Goal: Task Accomplishment & Management: Manage account settings

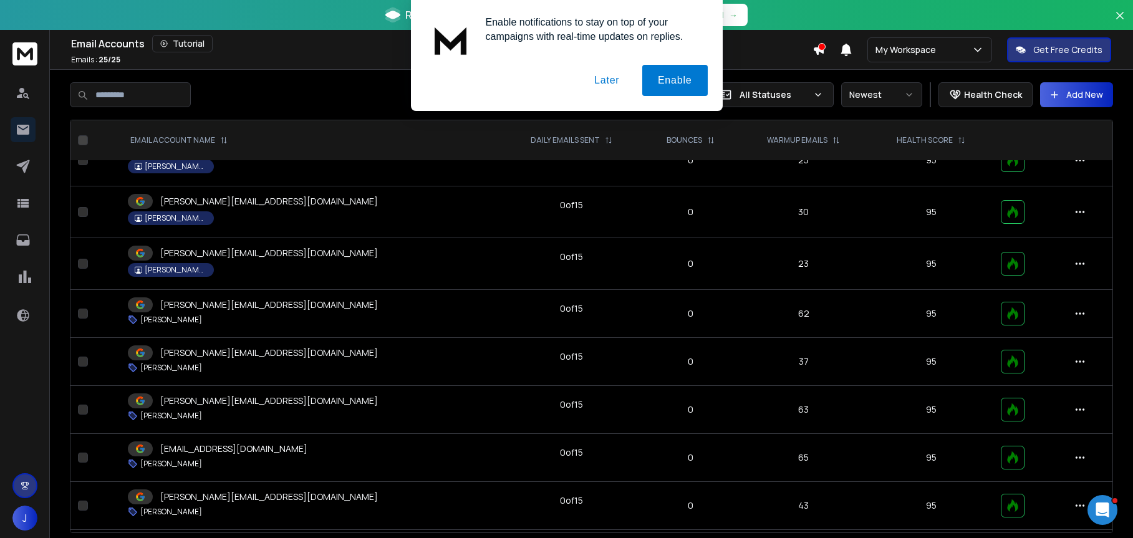
scroll to position [650, 0]
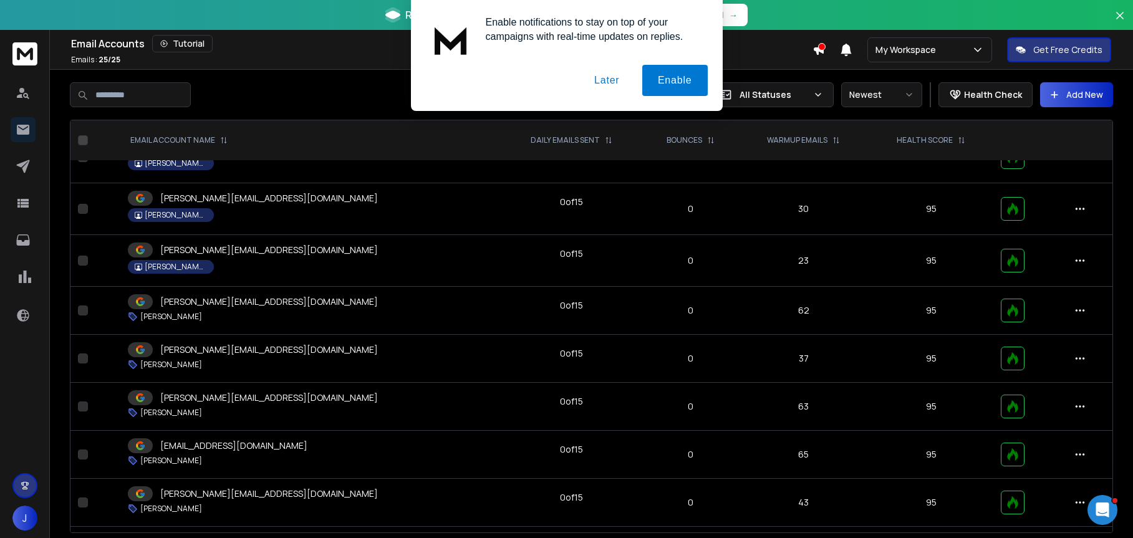
click at [87, 307] on button "button" at bounding box center [83, 311] width 10 height 10
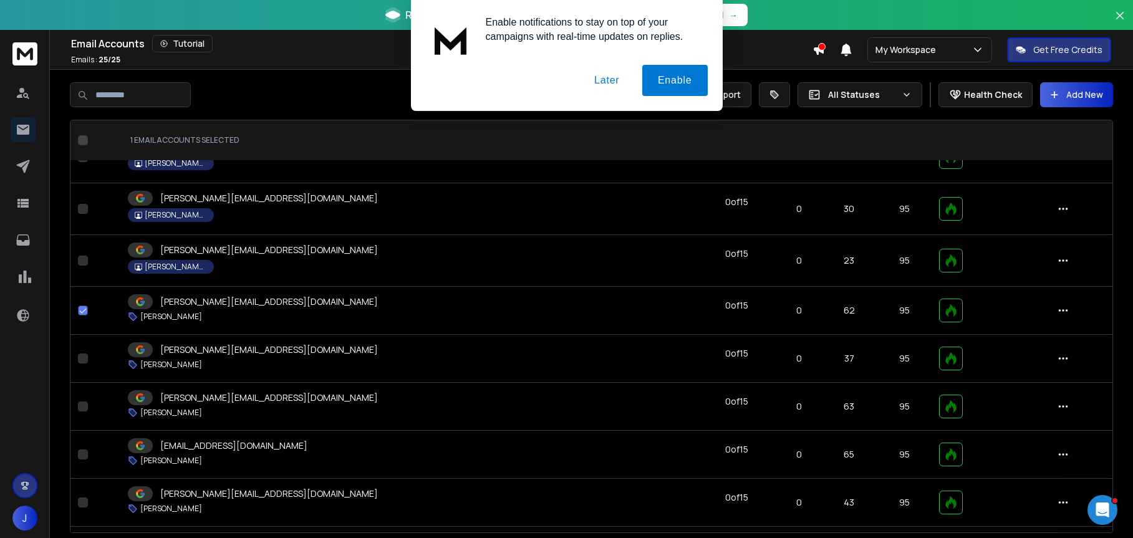
click at [81, 355] on button "button" at bounding box center [83, 359] width 10 height 10
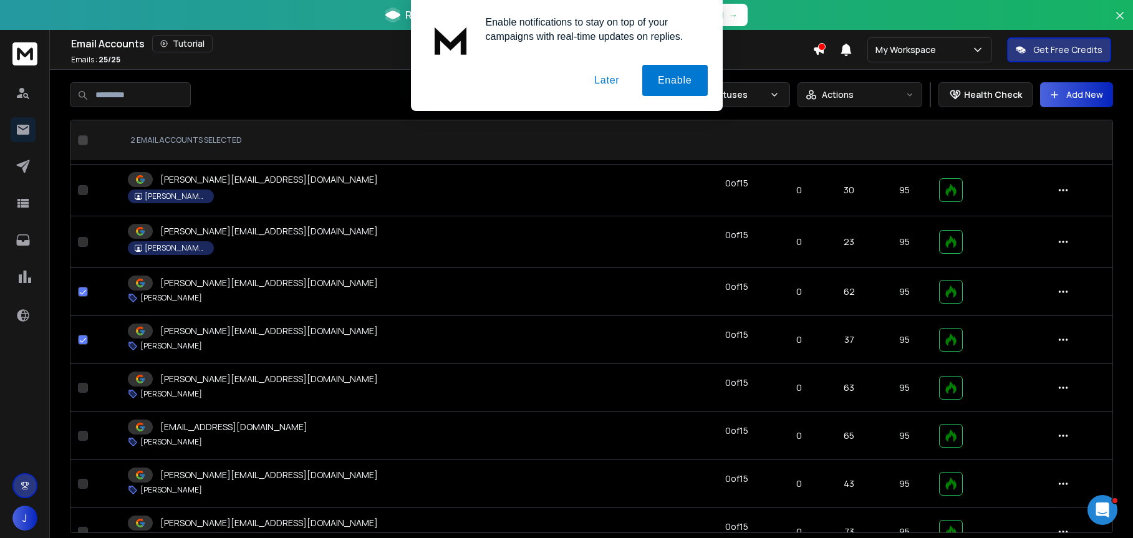
click at [82, 383] on button "button" at bounding box center [83, 388] width 10 height 10
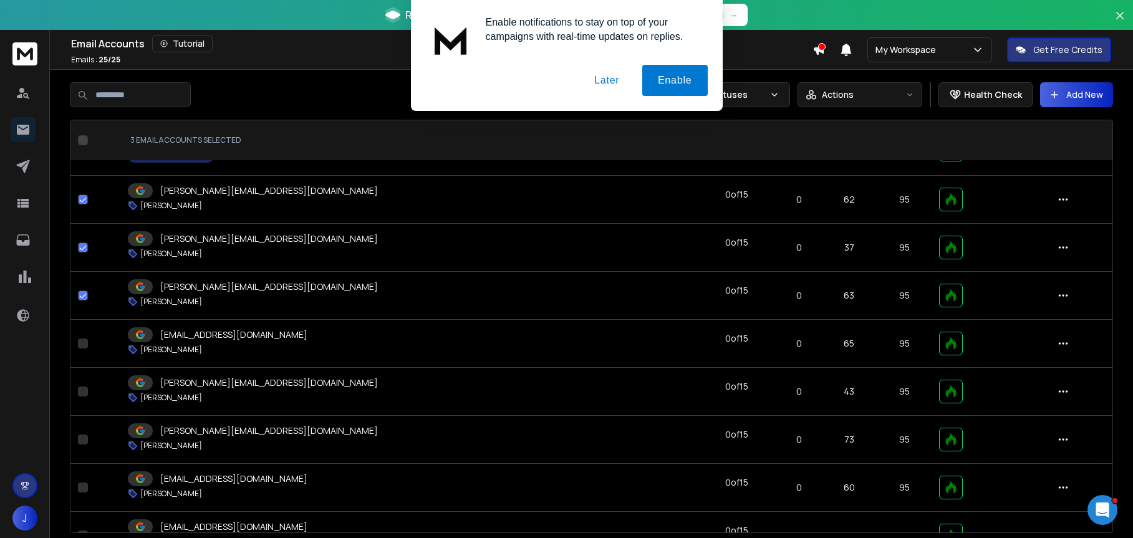
scroll to position [776, 0]
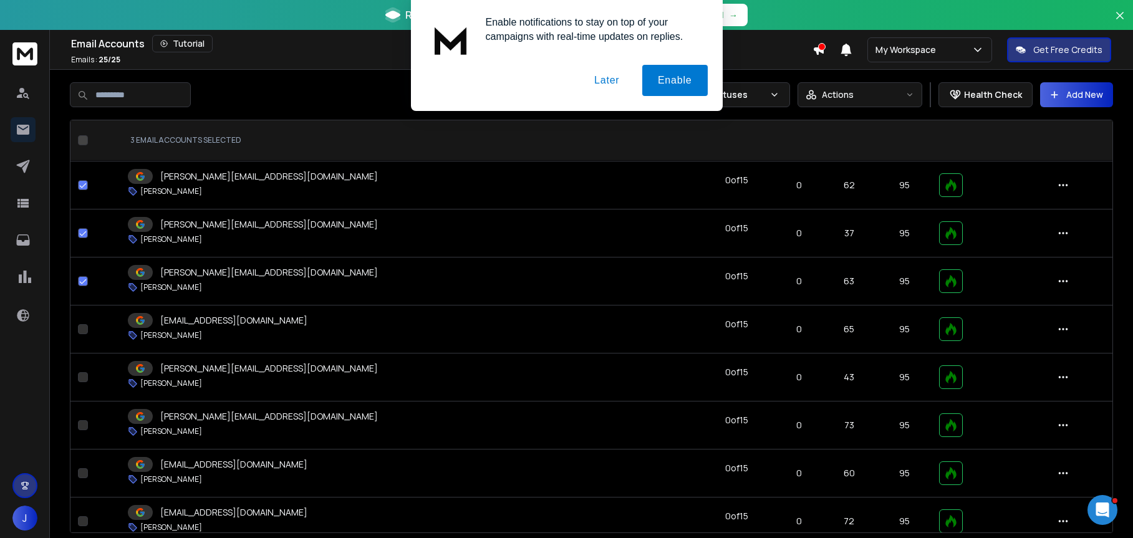
click at [80, 336] on td at bounding box center [95, 330] width 50 height 48
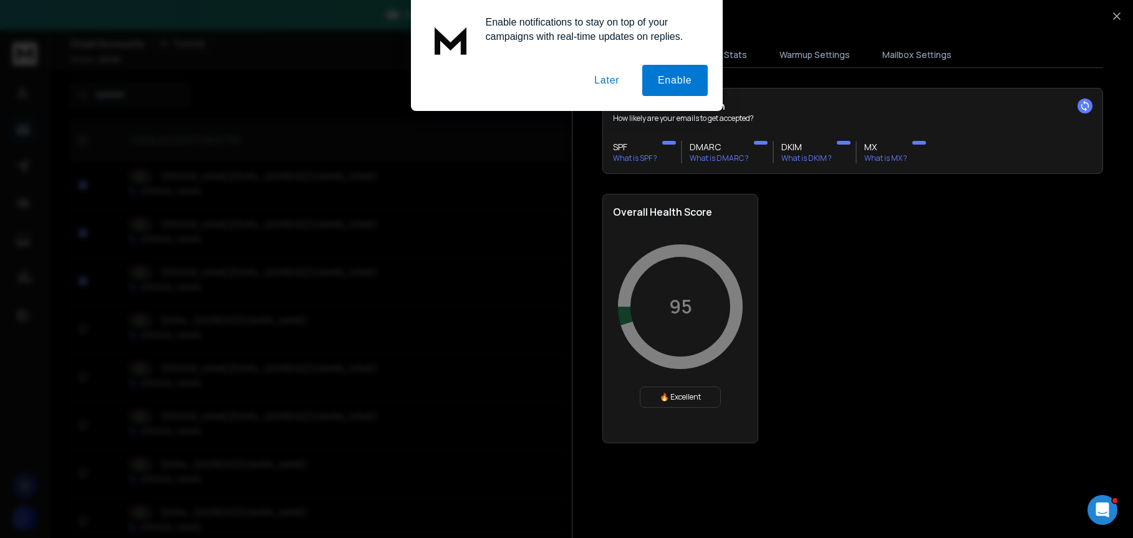
click at [95, 335] on div at bounding box center [566, 269] width 1133 height 538
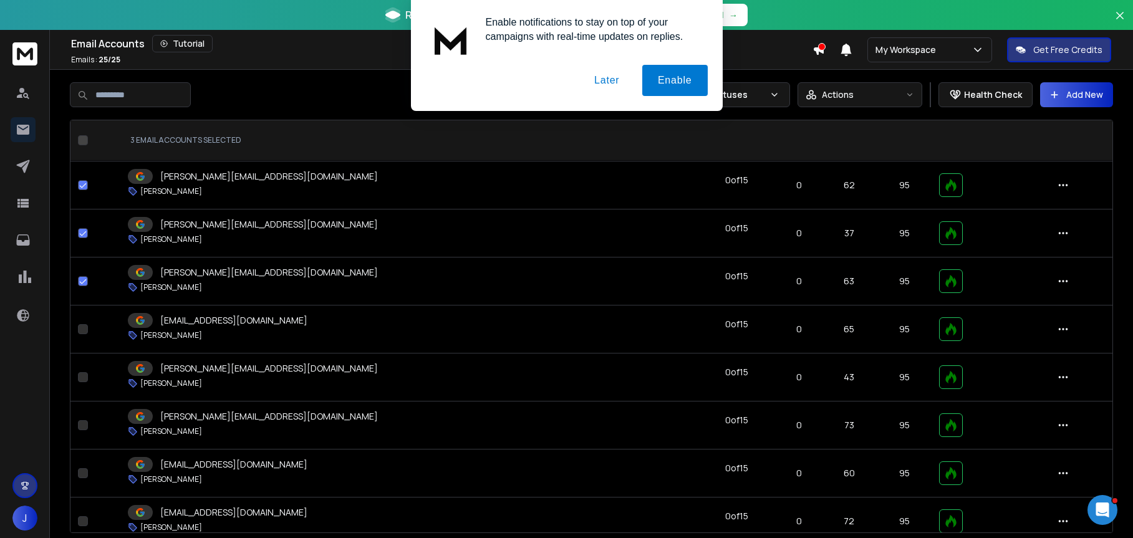
drag, startPoint x: 78, startPoint y: 331, endPoint x: 79, endPoint y: 342, distance: 11.2
click at [79, 332] on button "button" at bounding box center [83, 329] width 10 height 10
click at [79, 376] on button "button" at bounding box center [83, 377] width 10 height 10
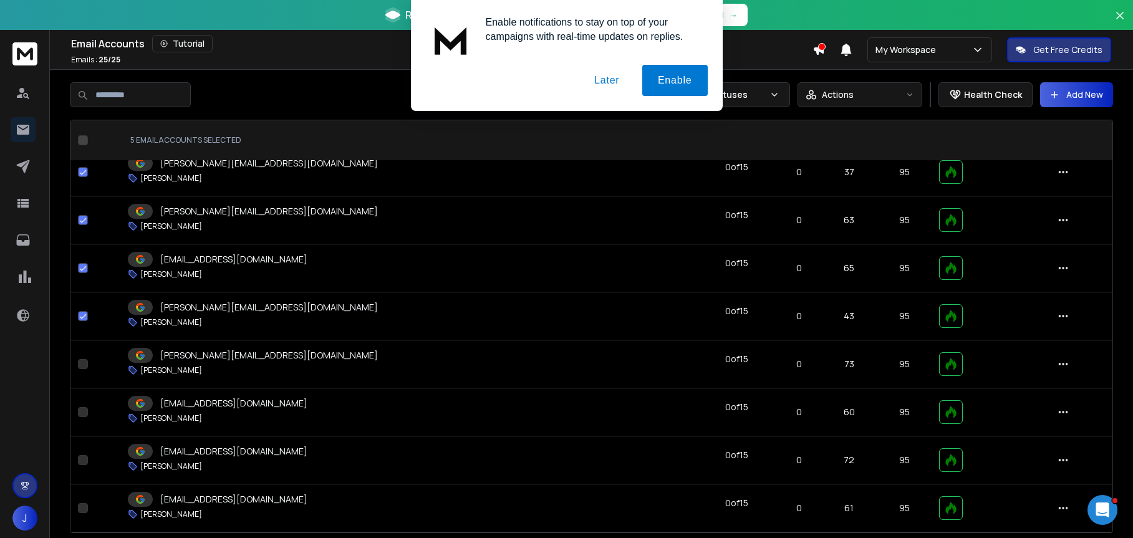
click at [81, 365] on button "button" at bounding box center [83, 364] width 10 height 10
click at [78, 411] on button "button" at bounding box center [83, 412] width 10 height 10
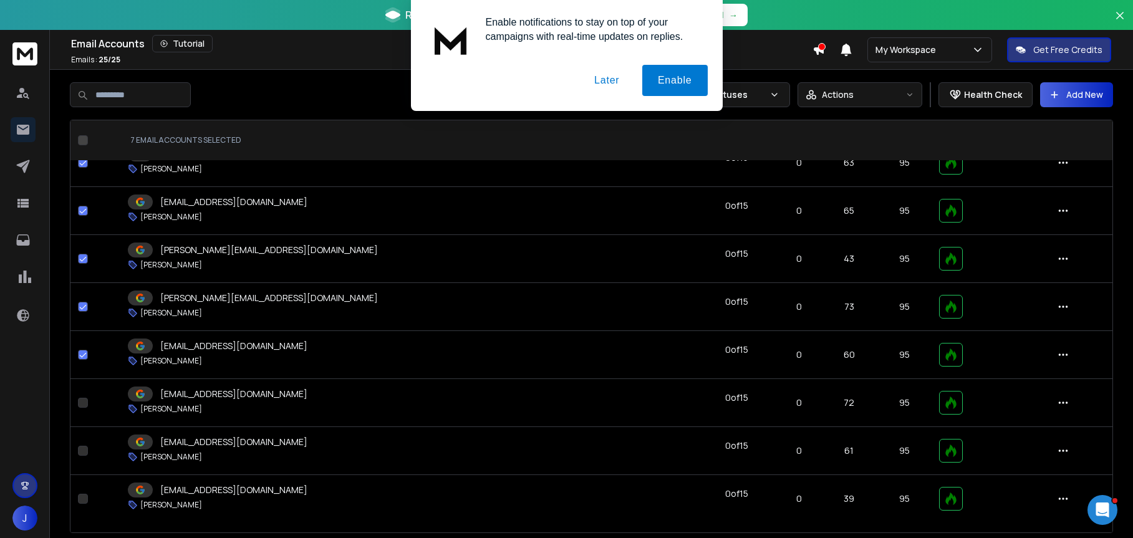
click at [80, 401] on button "button" at bounding box center [83, 403] width 10 height 10
click at [82, 445] on td at bounding box center [95, 451] width 50 height 48
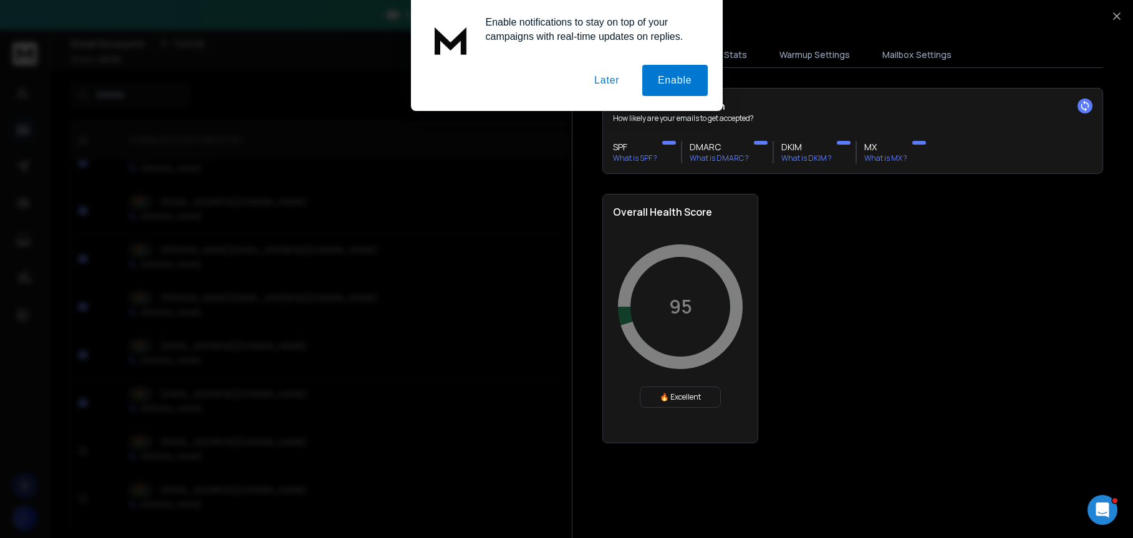
click at [85, 484] on div at bounding box center [566, 269] width 1133 height 538
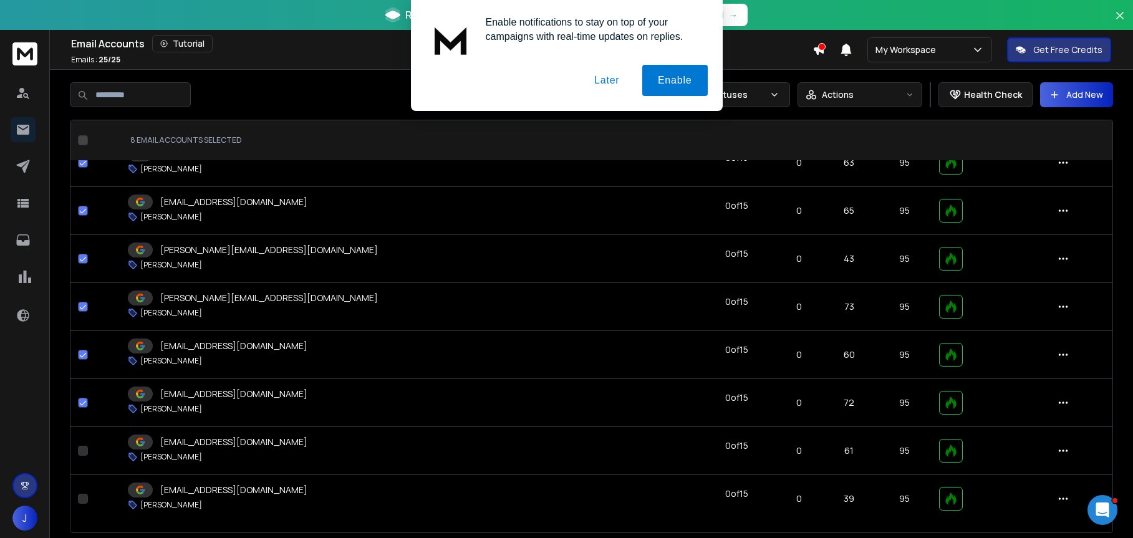
click at [83, 453] on button "button" at bounding box center [83, 451] width 10 height 10
click at [80, 495] on button "button" at bounding box center [83, 499] width 10 height 10
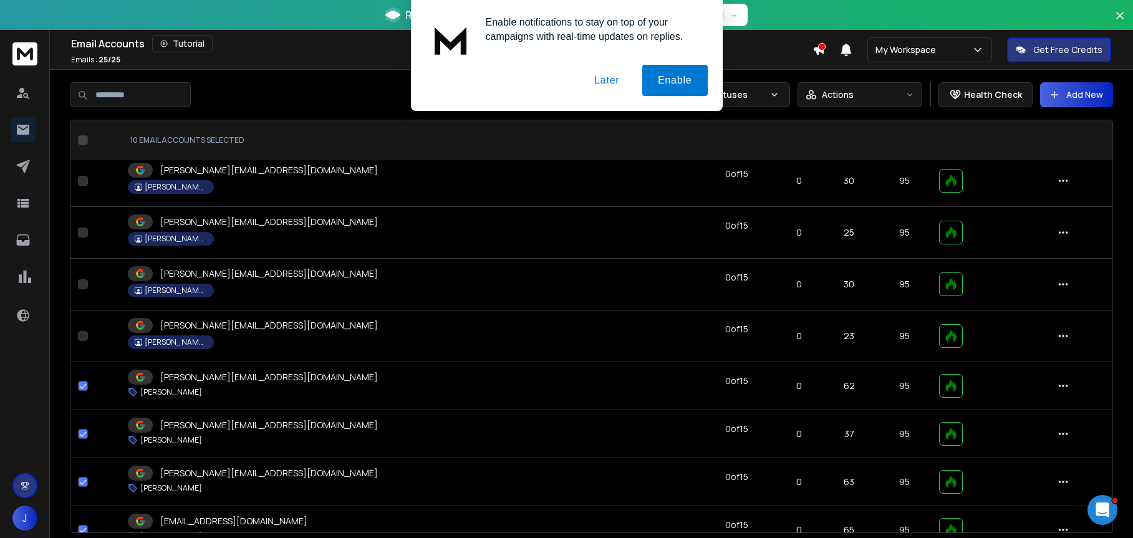
scroll to position [574, 0]
click at [596, 83] on button "Later" at bounding box center [607, 80] width 56 height 31
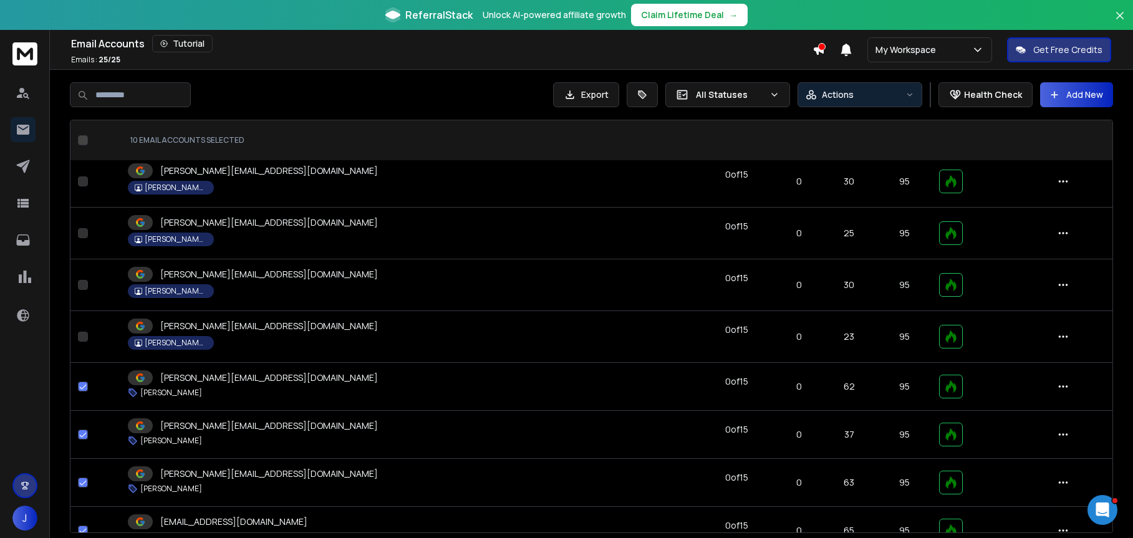
click at [830, 89] on p "Actions" at bounding box center [838, 95] width 32 height 12
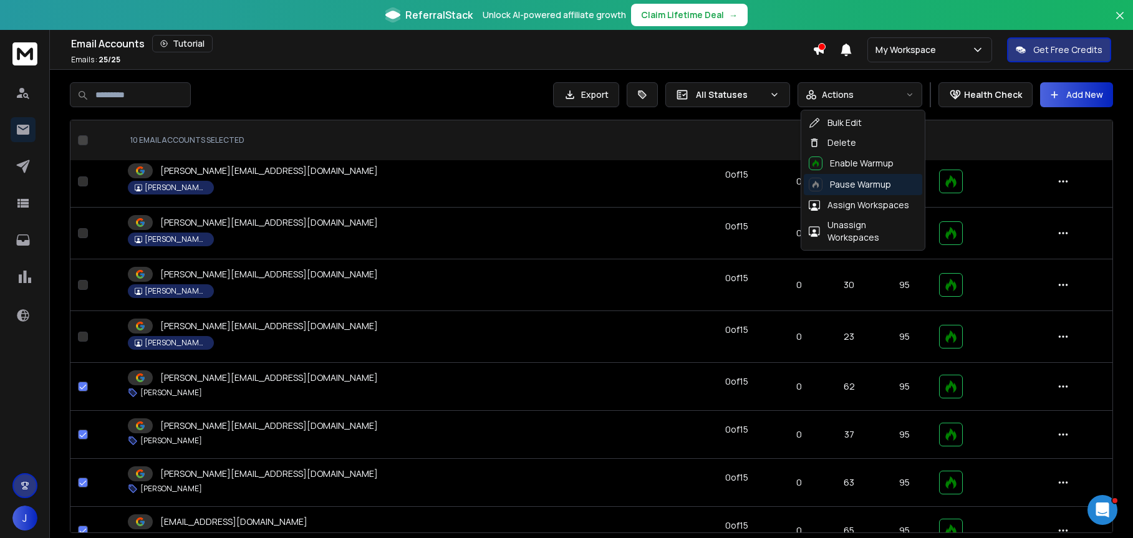
click at [847, 190] on div "Pause Warmup" at bounding box center [850, 185] width 82 height 14
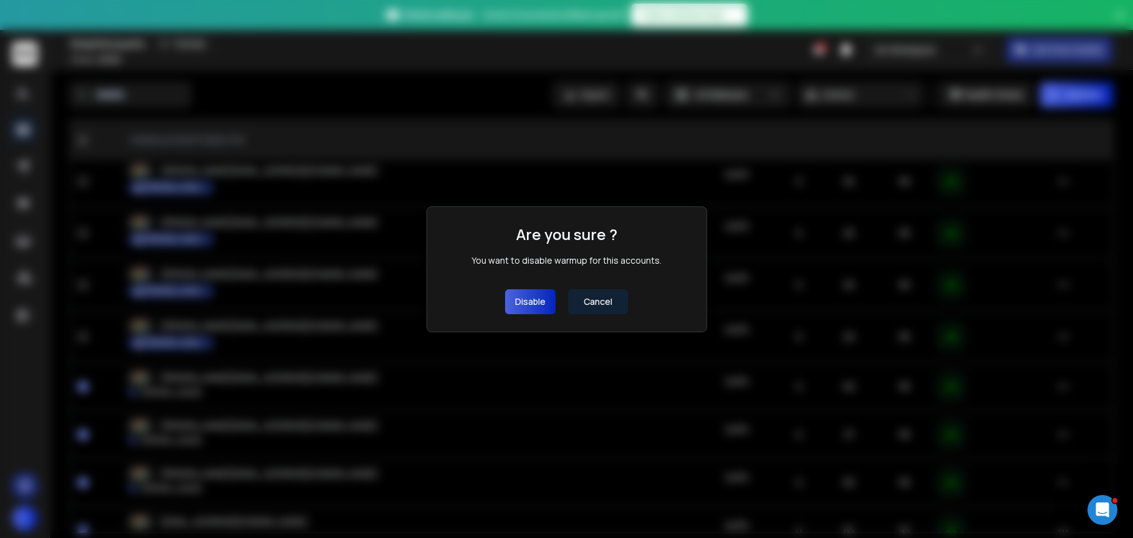
click at [529, 301] on button "Disable" at bounding box center [530, 301] width 51 height 25
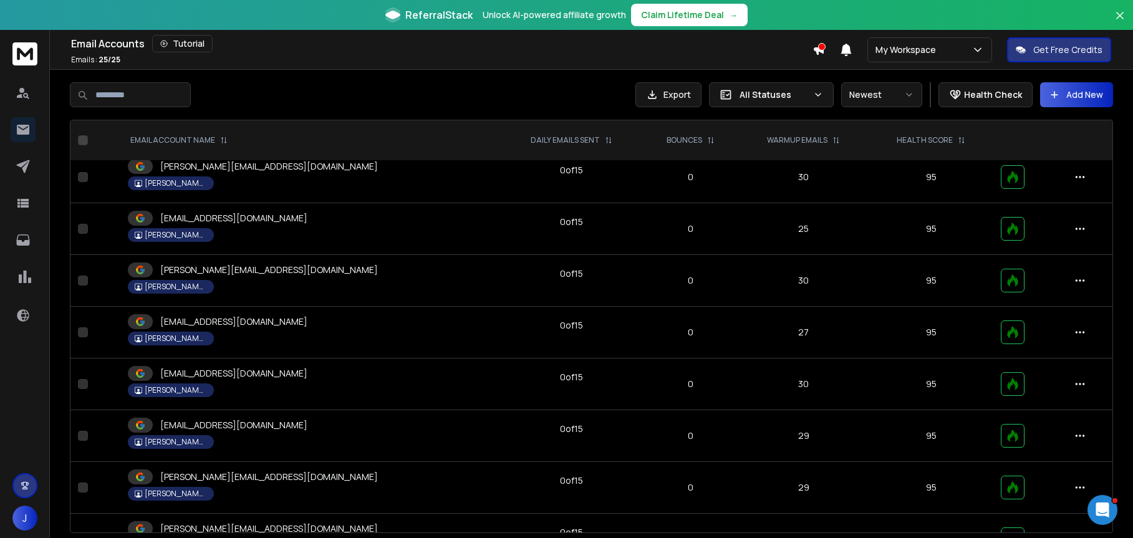
scroll to position [0, 0]
